Goal: Task Accomplishment & Management: Use online tool/utility

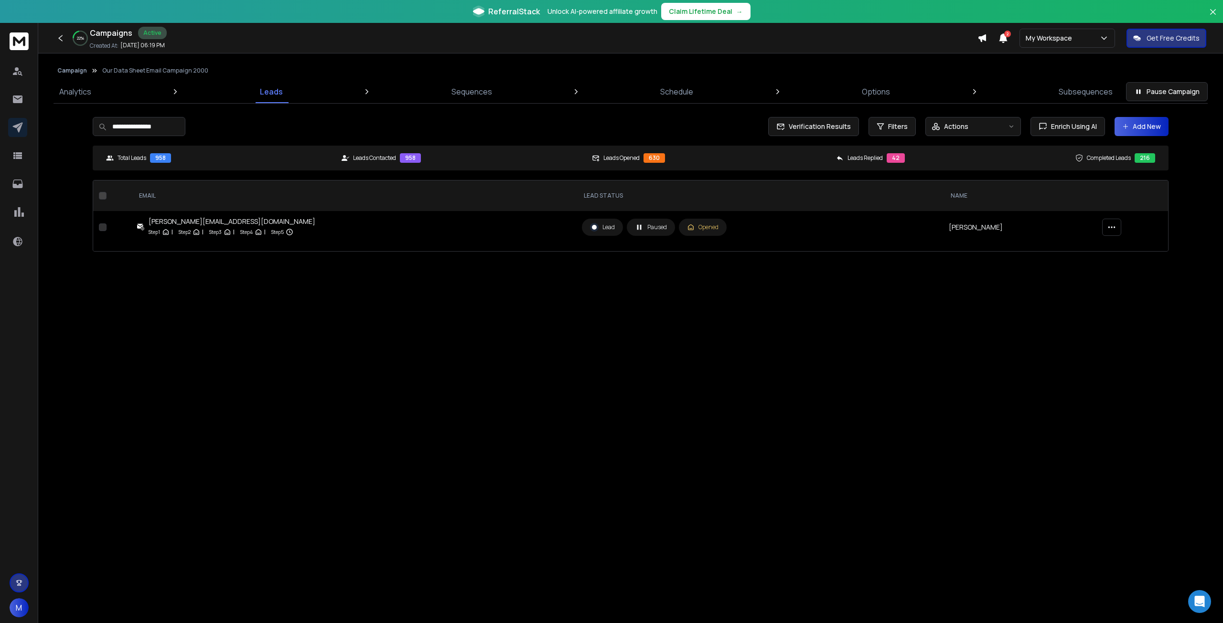
click at [320, 224] on div "[PERSON_NAME][EMAIL_ADDRESS][DOMAIN_NAME] Step 1 | Step 2 | Step 3 | Step 4 | S…" at bounding box center [354, 227] width 434 height 21
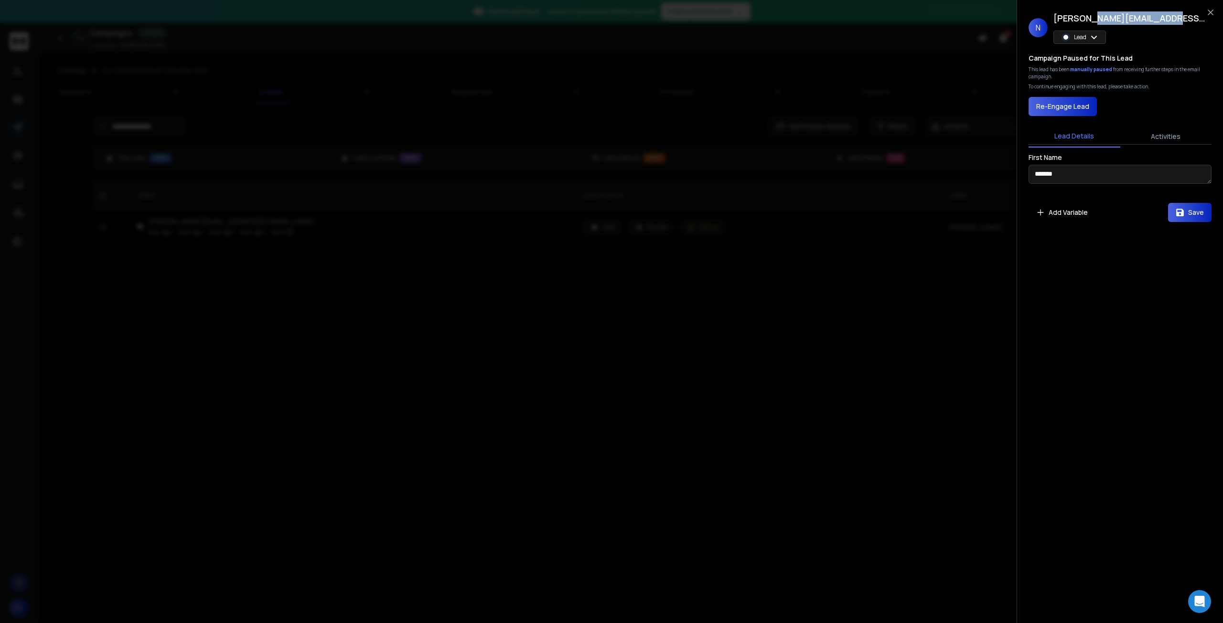
drag, startPoint x: 1170, startPoint y: 17, endPoint x: 1095, endPoint y: 19, distance: 75.5
click at [1095, 19] on div "N [PERSON_NAME][EMAIL_ADDRESS][DOMAIN_NAME] Lead" at bounding box center [1119, 27] width 183 height 32
copy h1 "[DOMAIN_NAME]"
click at [595, 327] on div at bounding box center [611, 311] width 1223 height 623
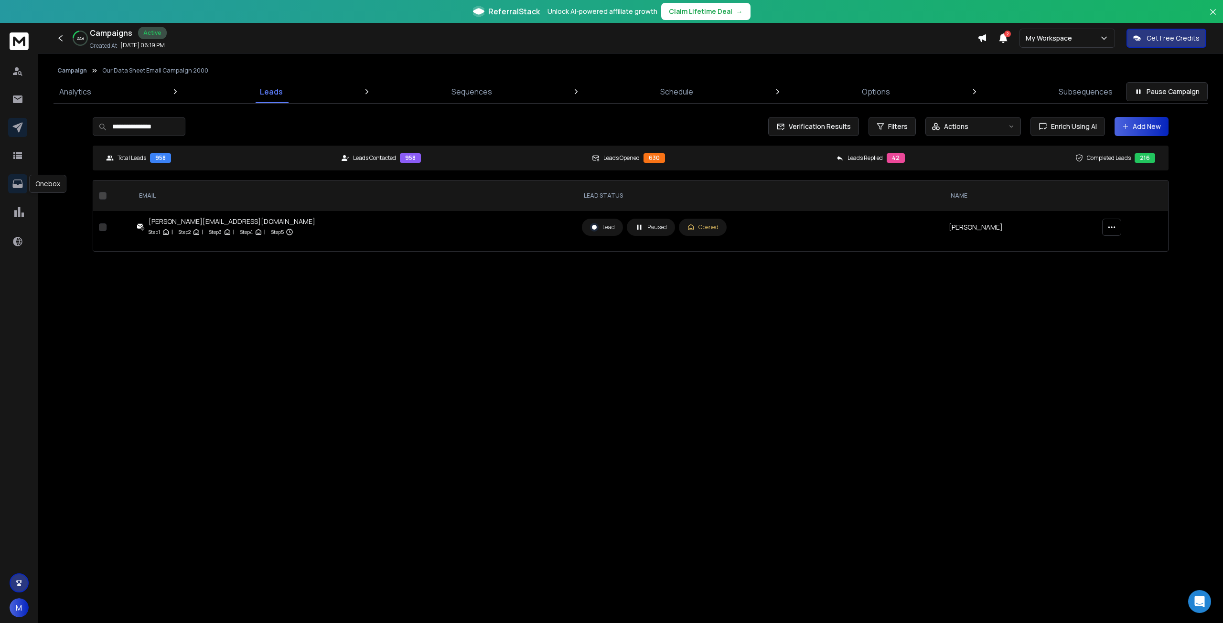
click at [23, 184] on icon at bounding box center [17, 183] width 11 height 11
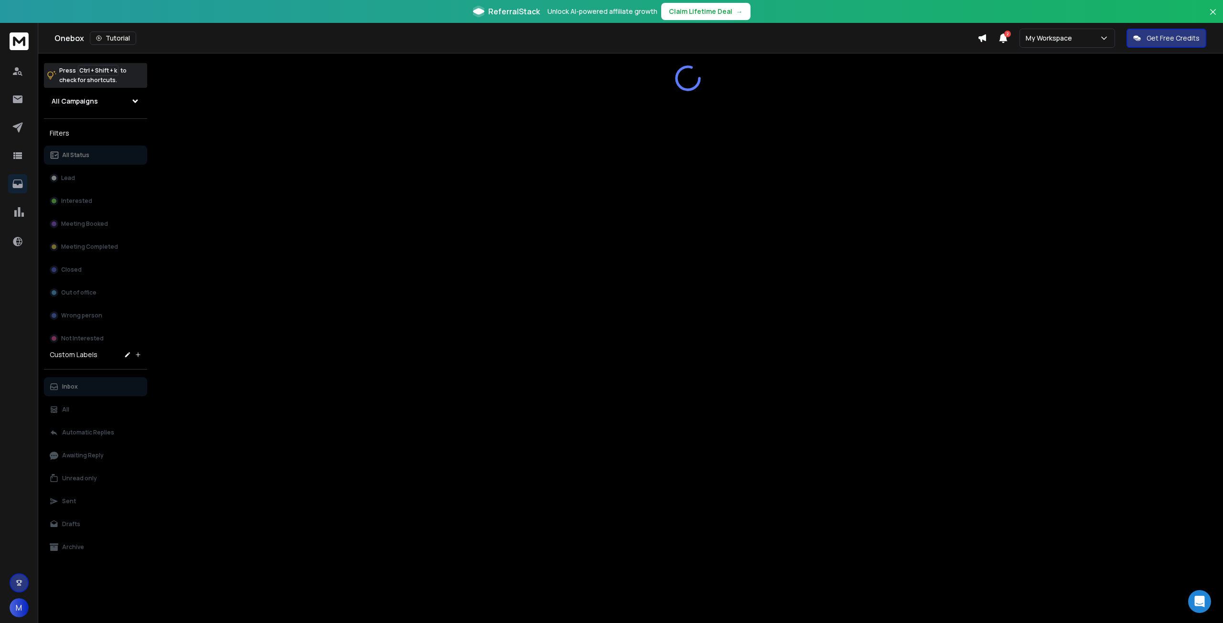
click at [76, 500] on div "Inbox All Automatic Replies Awaiting Reply Unread only Sent Drafts Archive" at bounding box center [95, 478] width 103 height 202
click at [76, 502] on div "Inbox All Automatic Replies Awaiting Reply Unread only Sent Drafts Archive" at bounding box center [95, 478] width 103 height 202
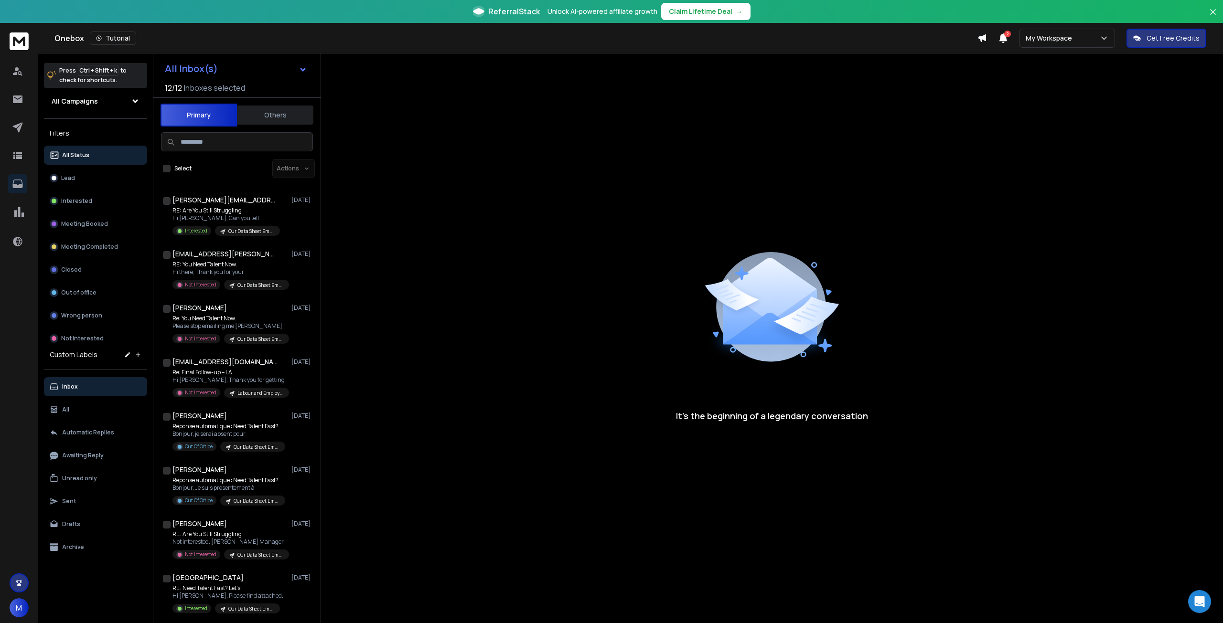
click at [76, 502] on button "Sent" at bounding box center [95, 501] width 103 height 19
click at [261, 145] on input at bounding box center [237, 141] width 152 height 19
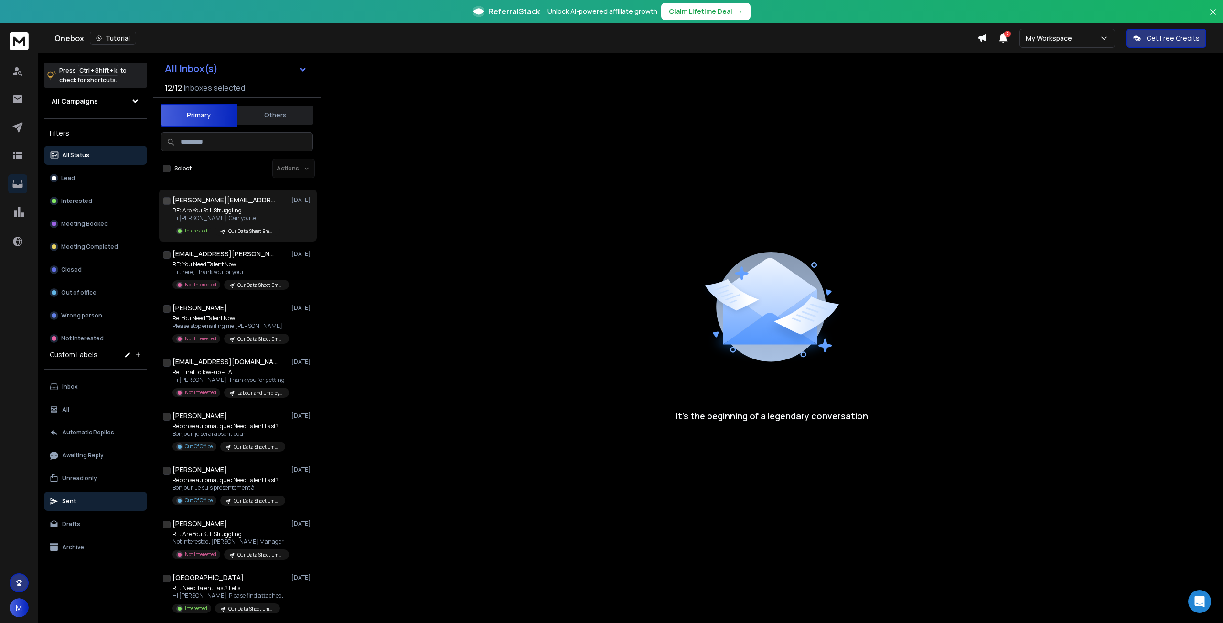
paste input "**********"
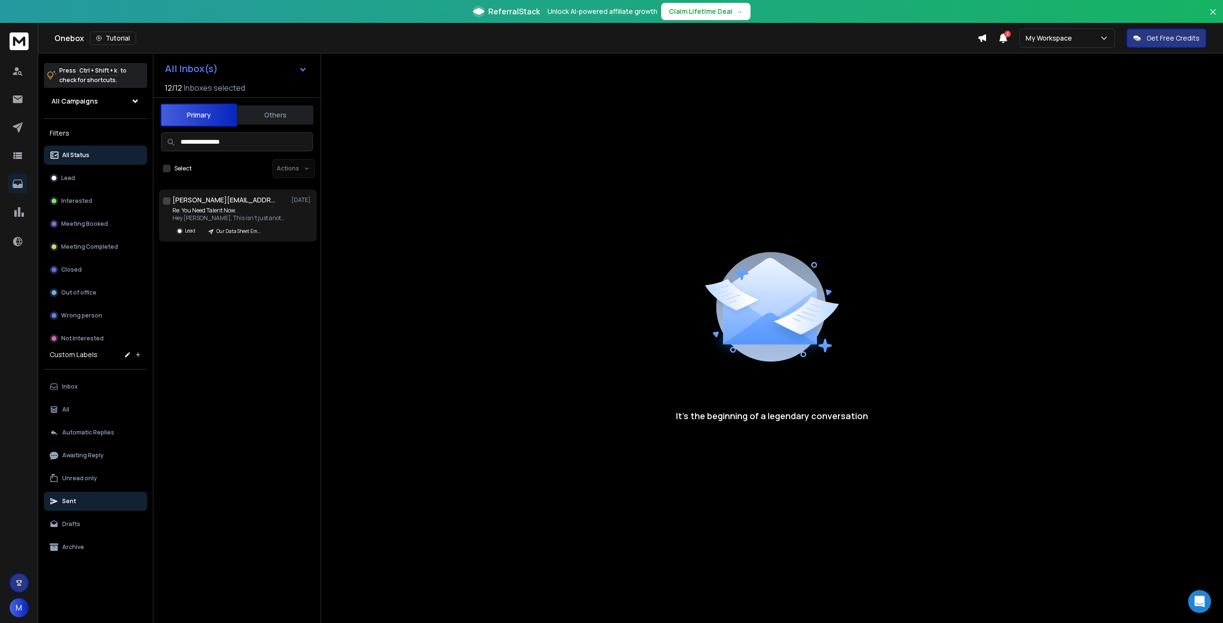
type input "**********"
click at [253, 221] on p "Hey Nainesh, This isn’t just another" at bounding box center [229, 218] width 115 height 8
